Goal: Find specific page/section: Find specific page/section

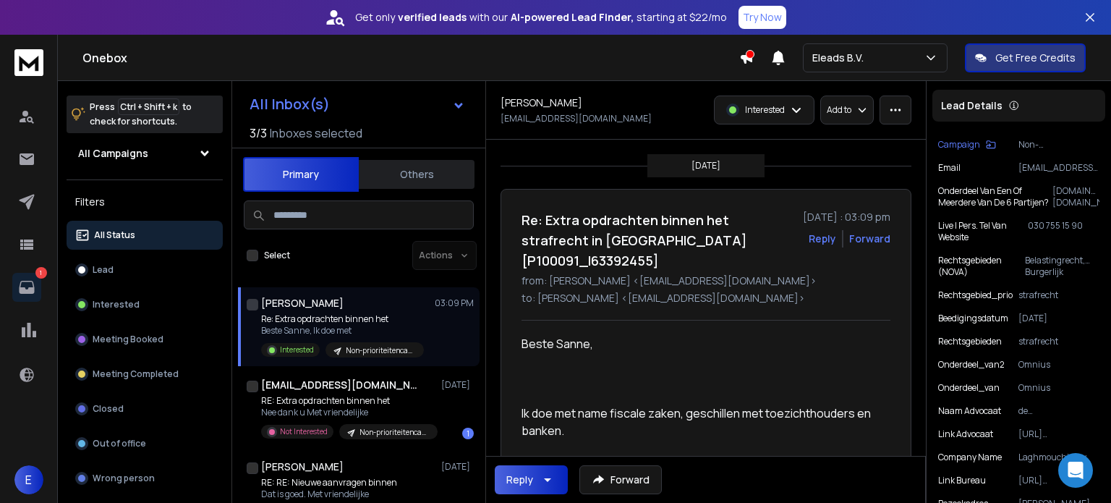
scroll to position [434, 0]
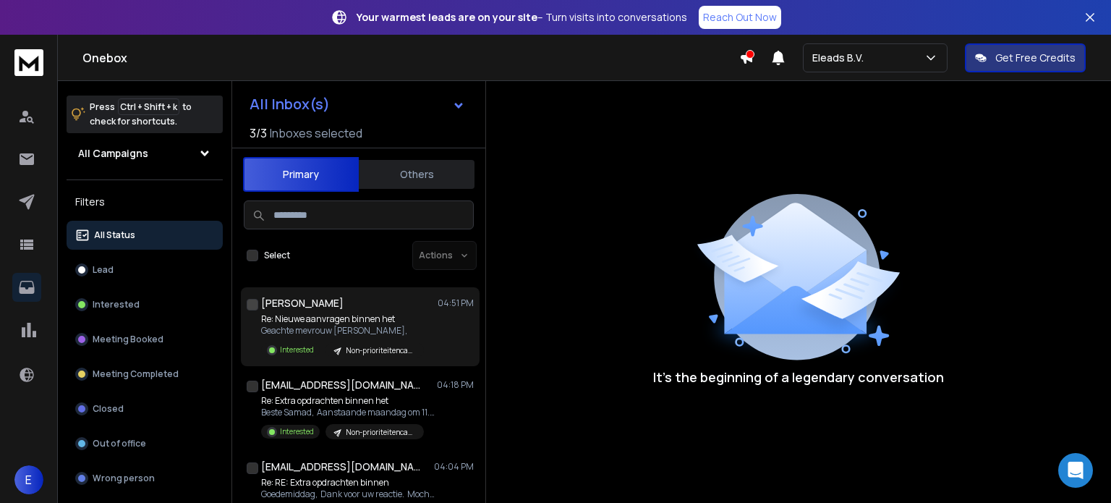
click at [344, 302] on h1 "Ashwin van den Broek" at bounding box center [302, 303] width 82 height 14
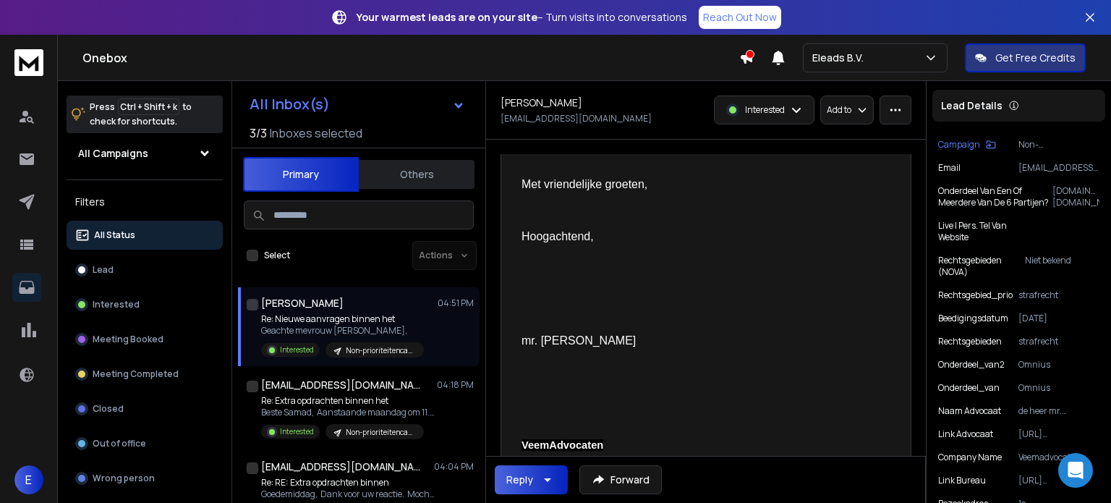
scroll to position [579, 0]
